Goal: Navigation & Orientation: Find specific page/section

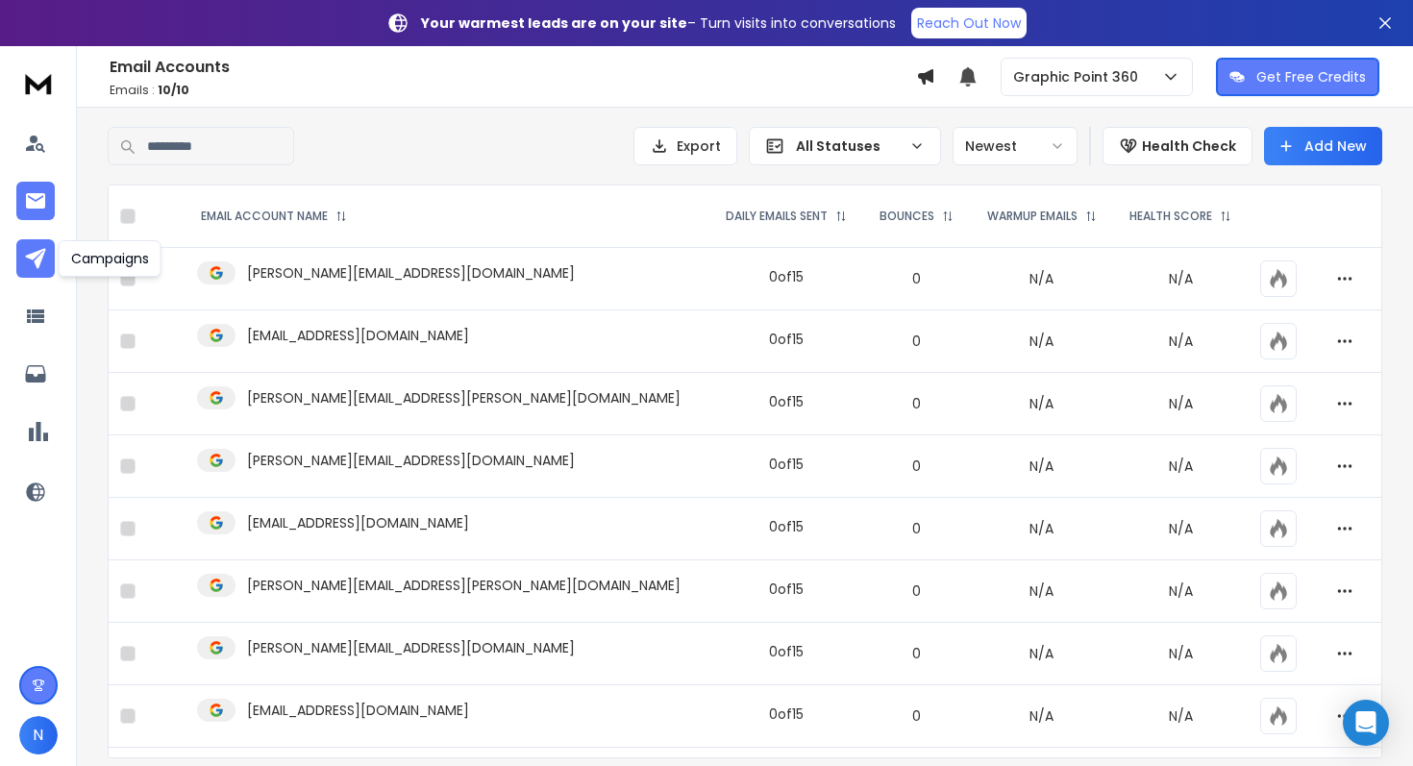
click at [27, 244] on link at bounding box center [35, 258] width 38 height 38
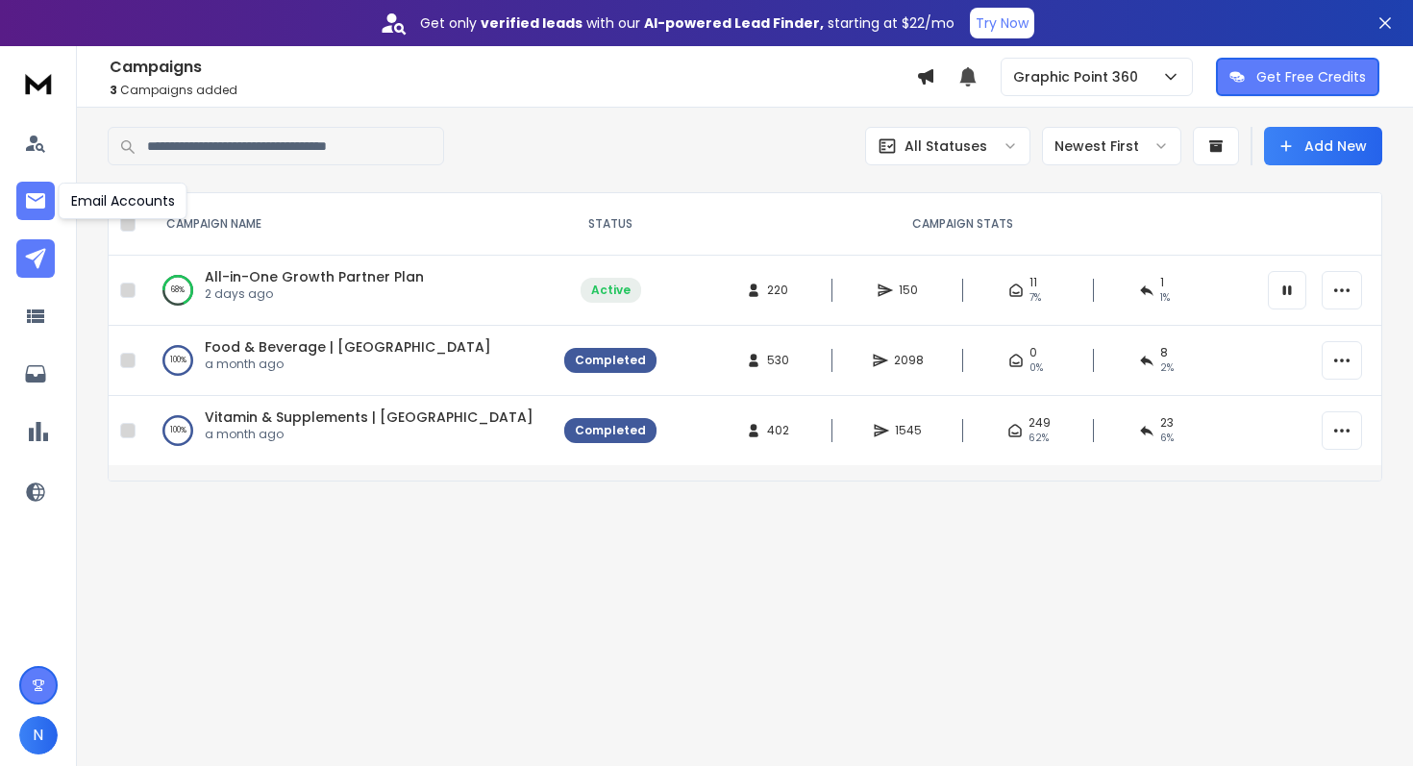
click at [40, 215] on link at bounding box center [35, 201] width 38 height 38
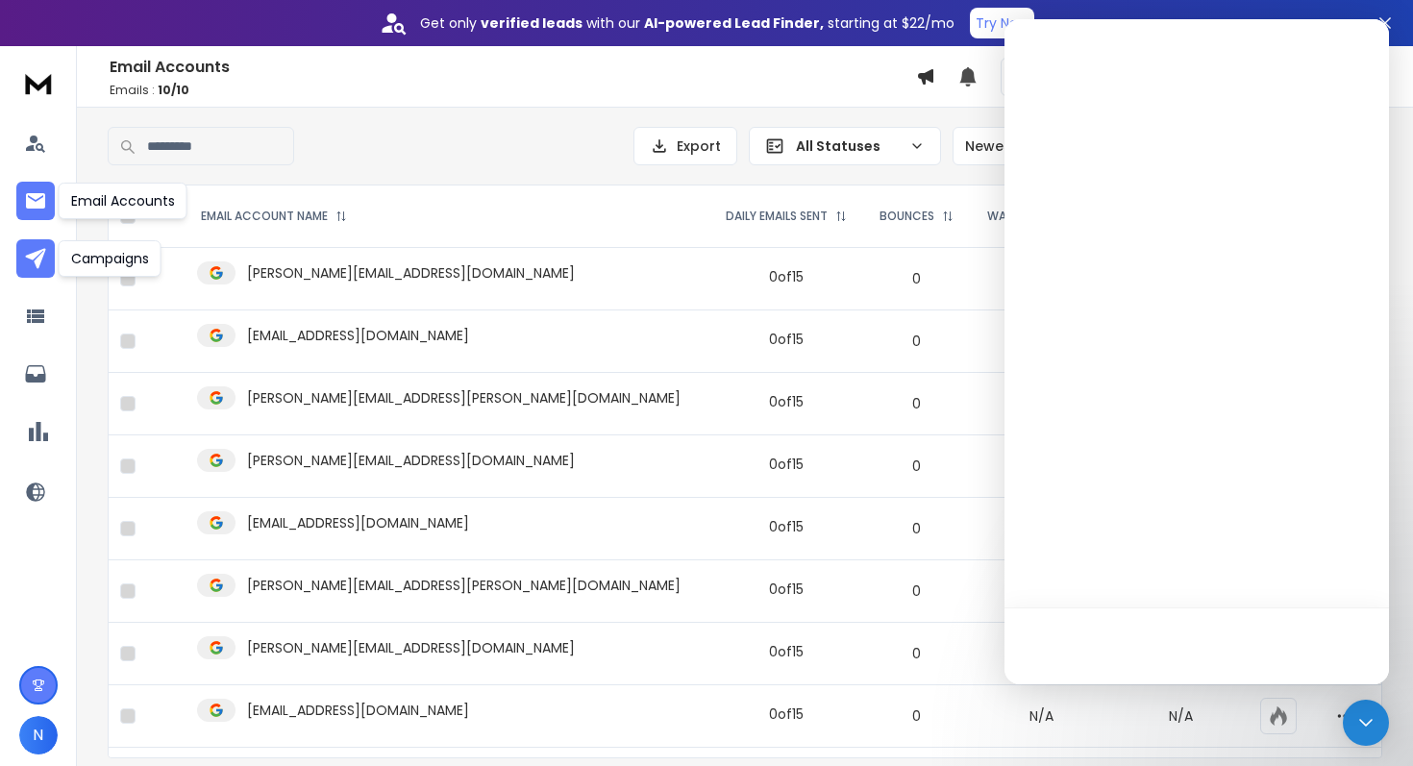
click at [26, 269] on icon at bounding box center [35, 258] width 23 height 23
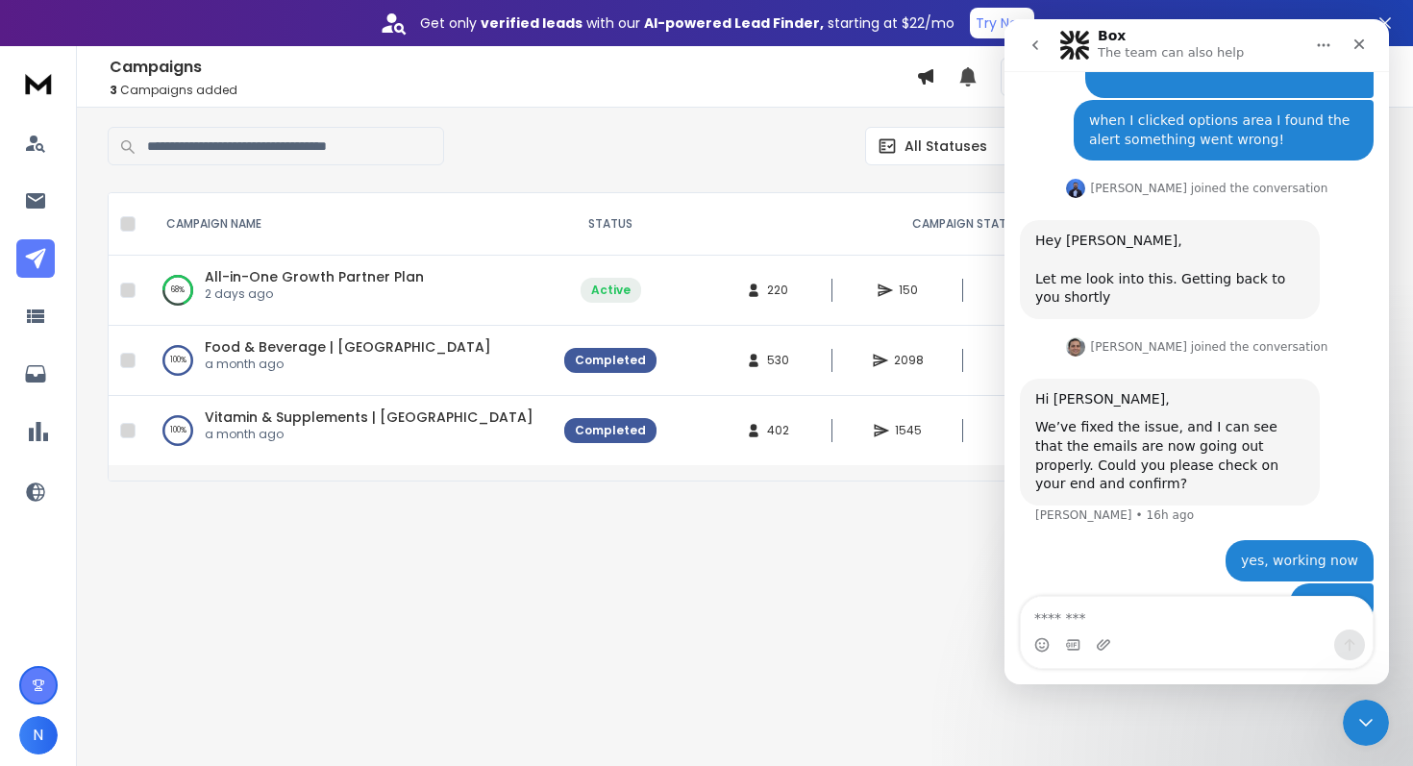
scroll to position [465, 0]
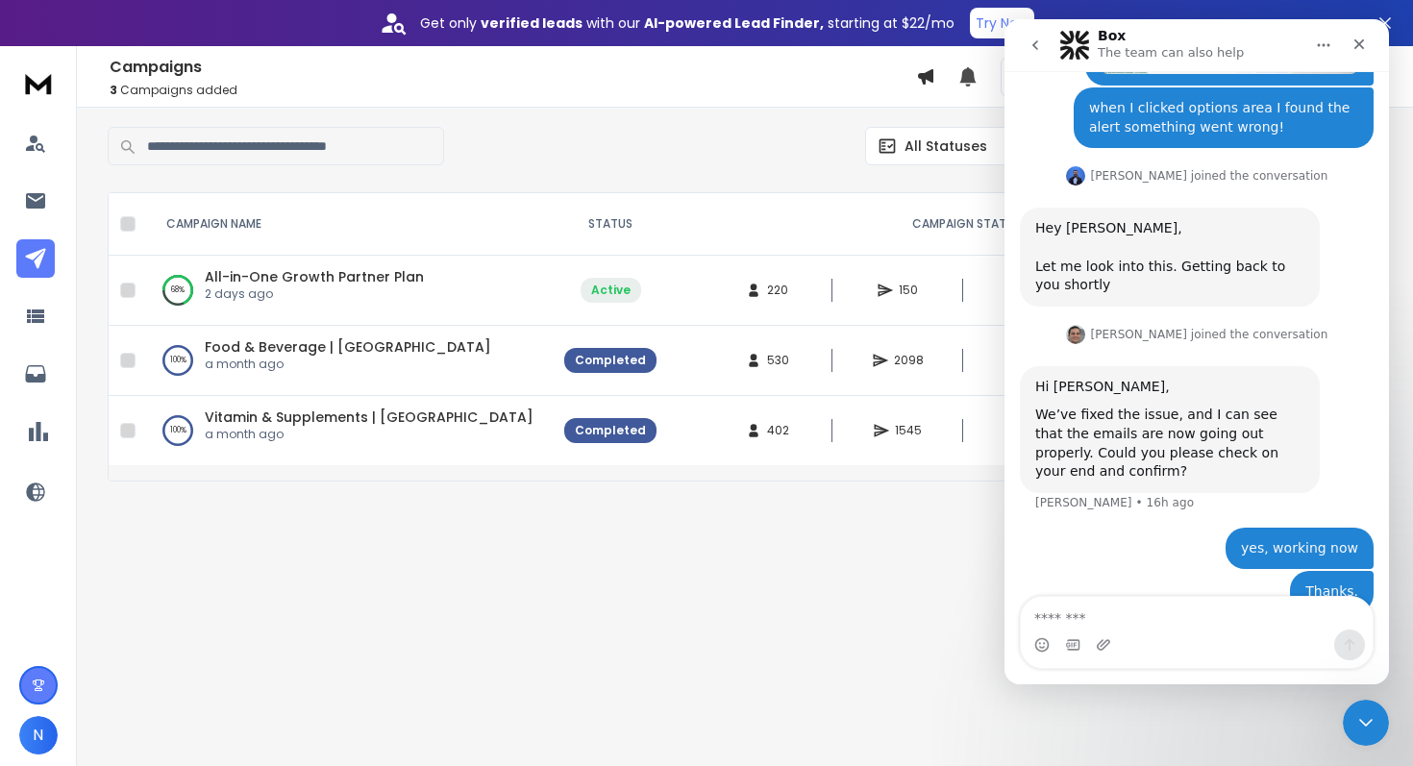
click at [1373, 716] on icon "Close Intercom Messenger" at bounding box center [1366, 722] width 23 height 23
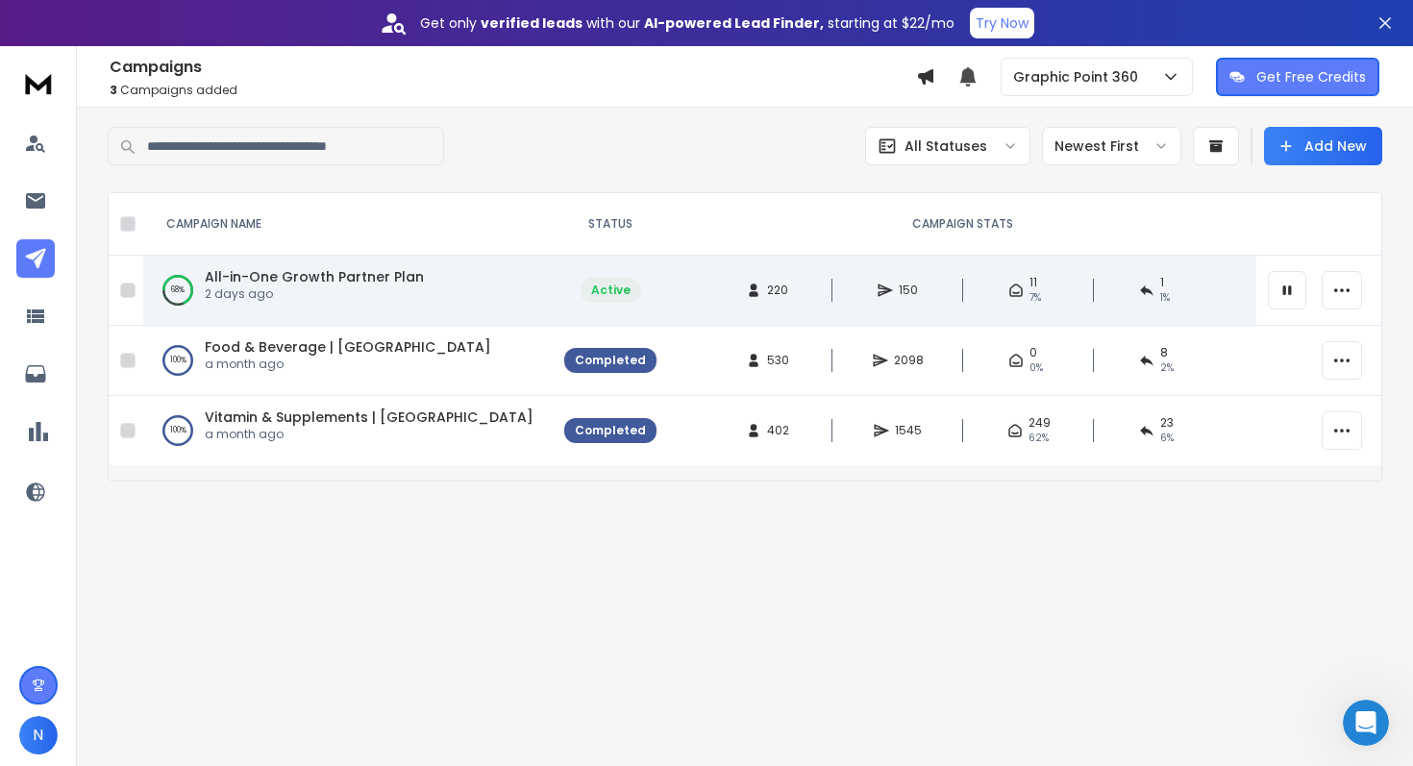
click at [396, 281] on span "All-in-One Growth Partner Plan" at bounding box center [314, 276] width 219 height 19
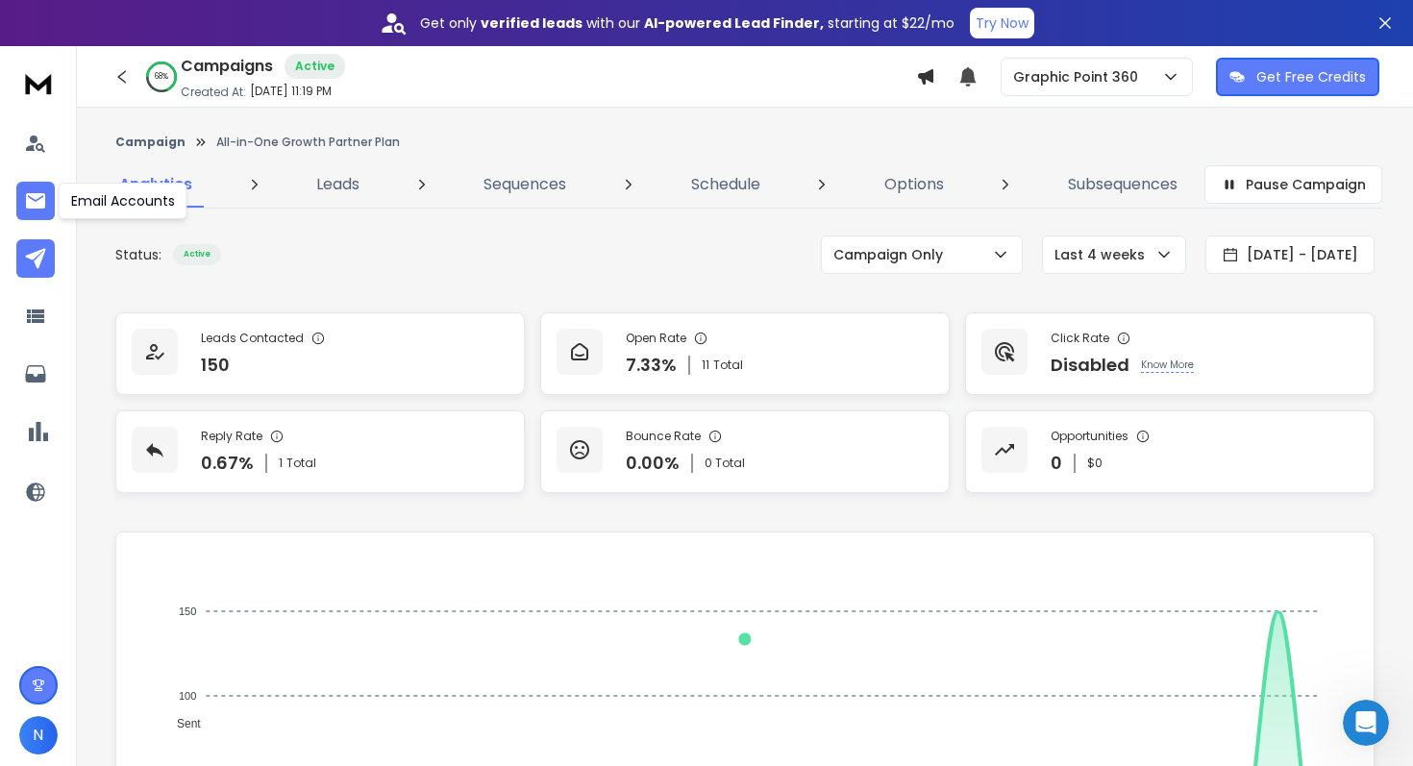
click at [37, 189] on icon at bounding box center [35, 200] width 23 height 23
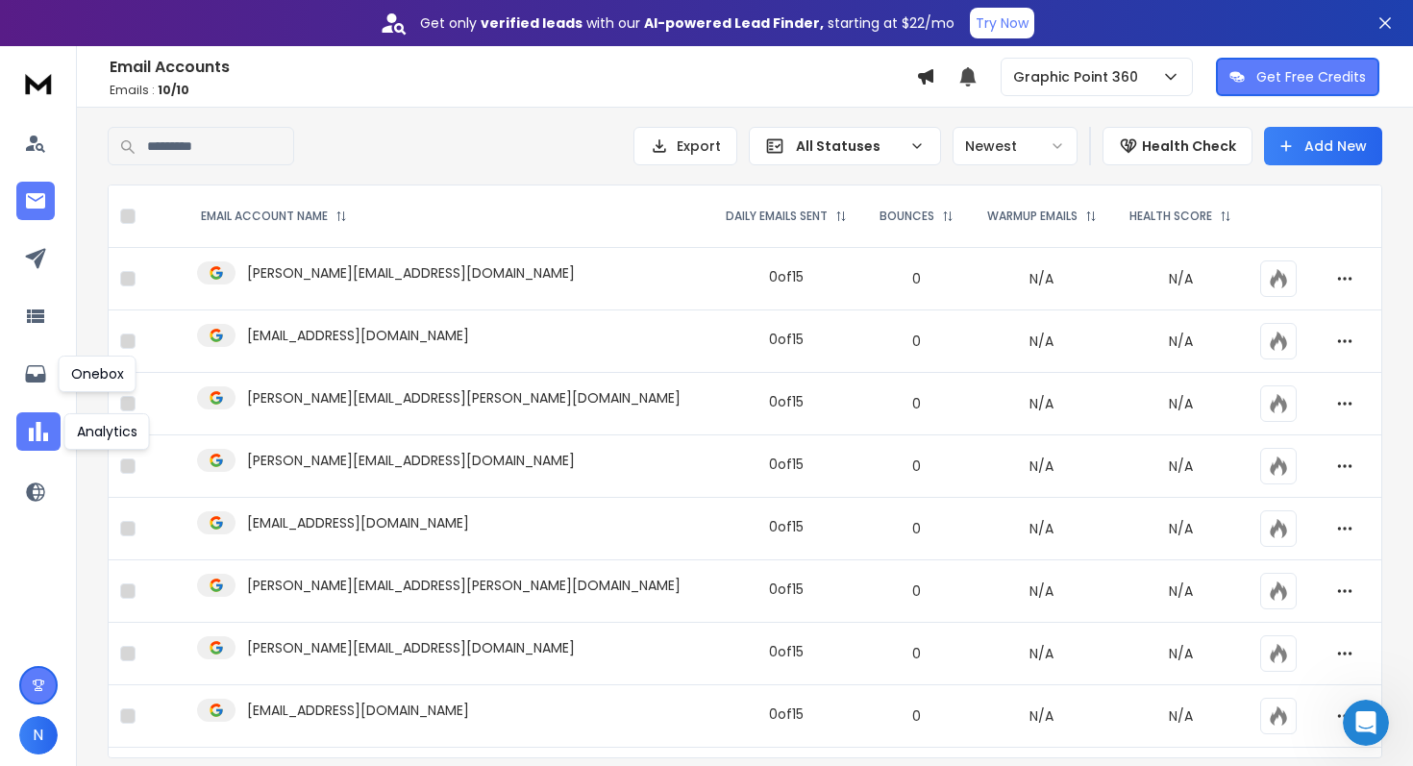
click at [27, 435] on icon at bounding box center [38, 431] width 29 height 29
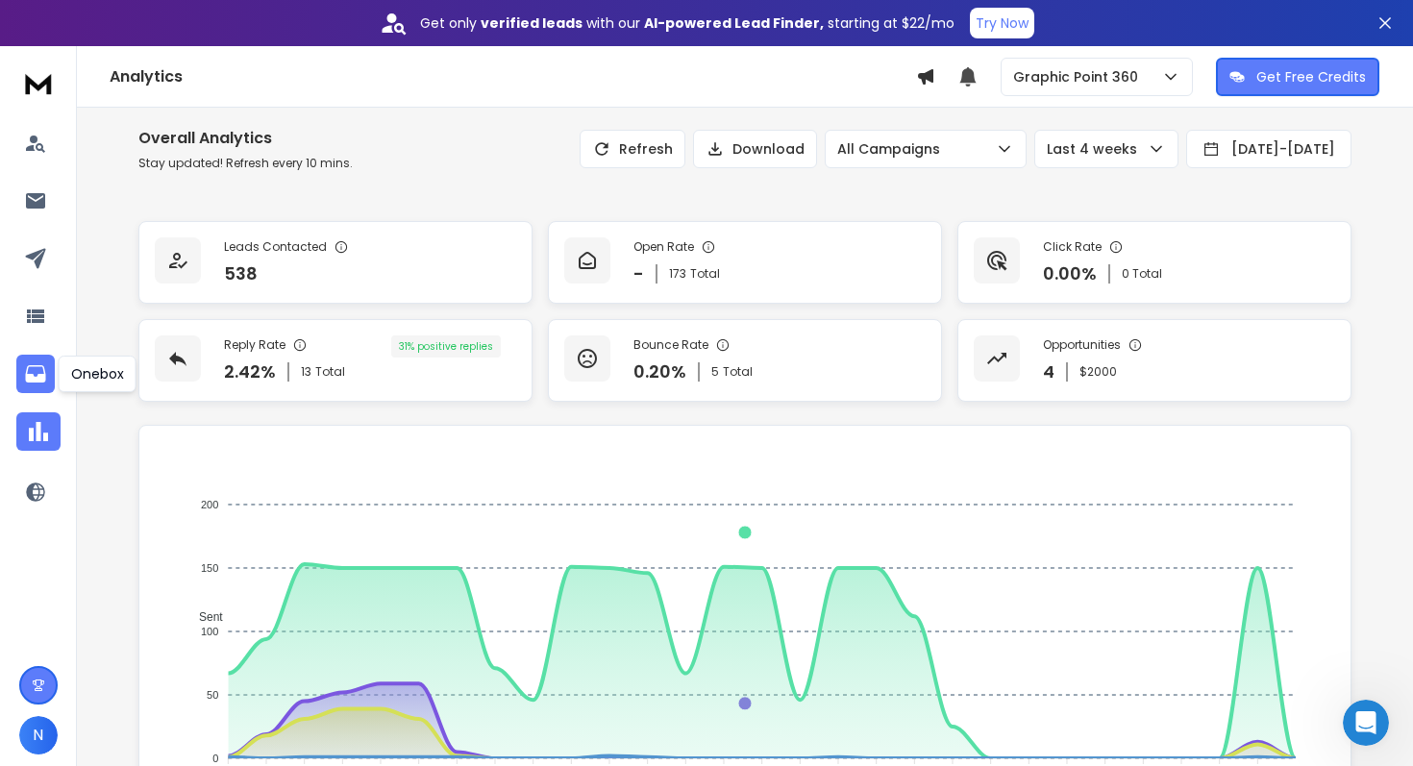
click at [39, 357] on link at bounding box center [35, 374] width 38 height 38
